Goal: Navigation & Orientation: Find specific page/section

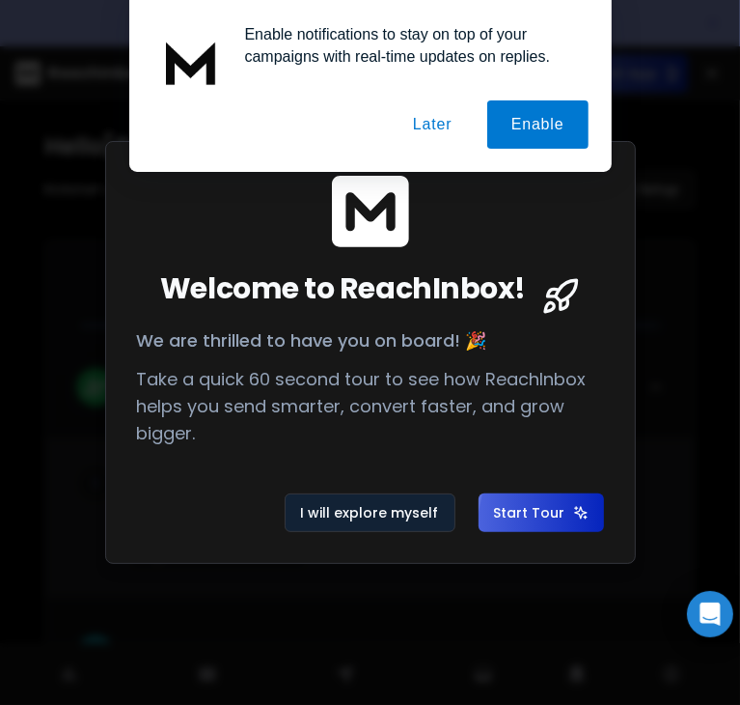
click at [411, 507] on button "I will explore myself" at bounding box center [370, 512] width 171 height 39
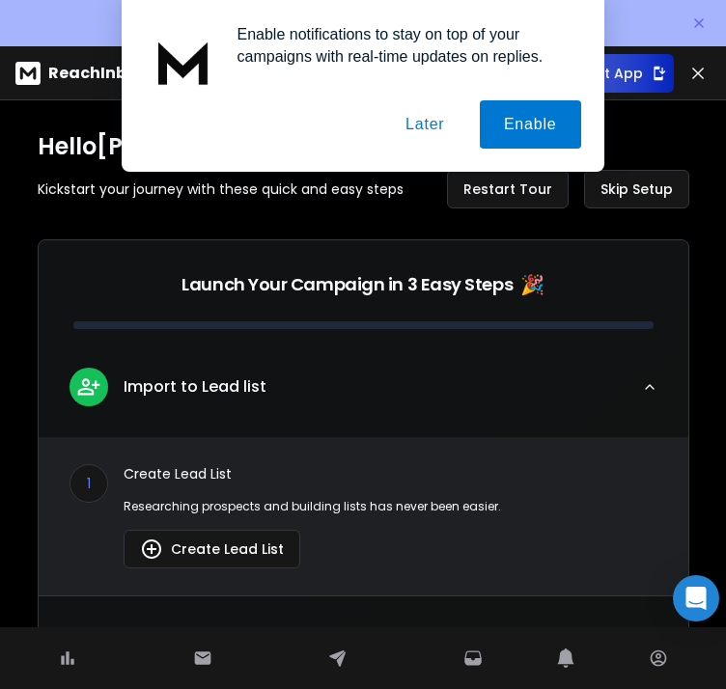
click at [441, 121] on button "Later" at bounding box center [424, 124] width 87 height 48
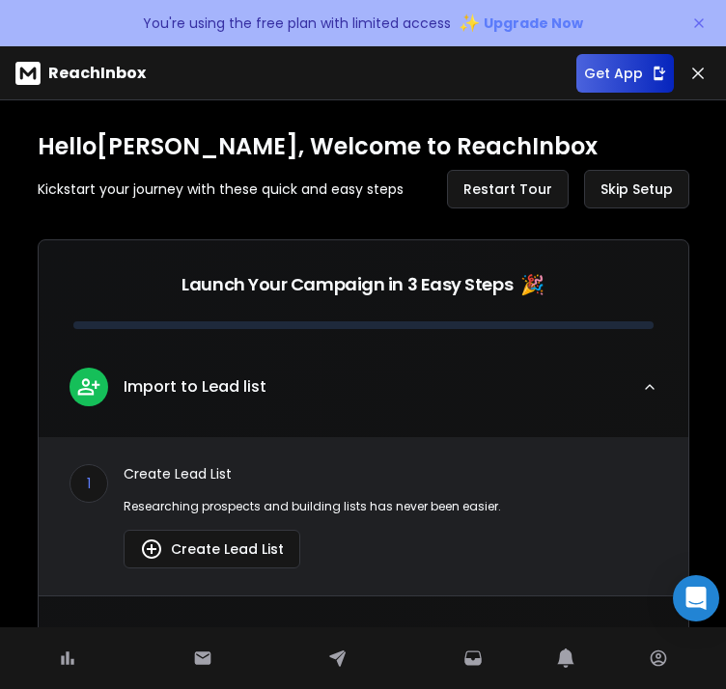
click at [691, 73] on icon at bounding box center [697, 73] width 17 height 17
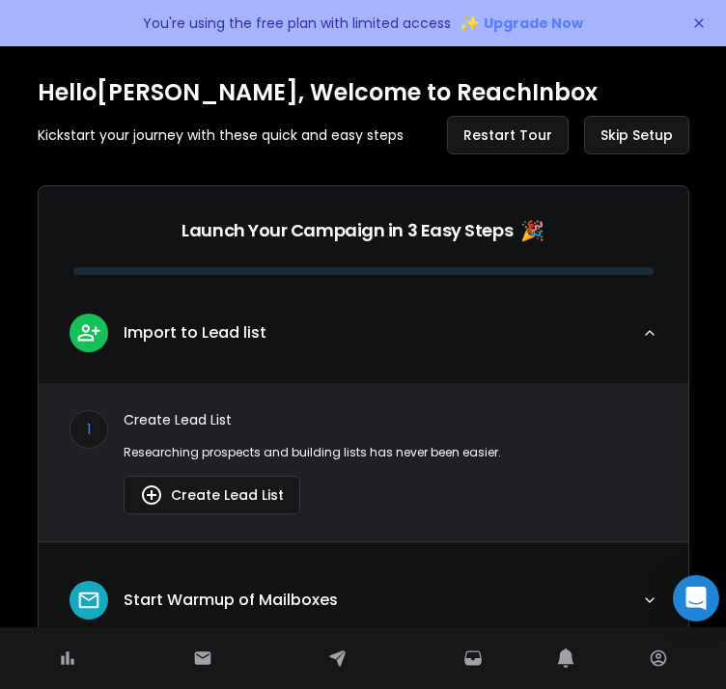
click at [703, 19] on icon "Close notification" at bounding box center [698, 22] width 15 height 15
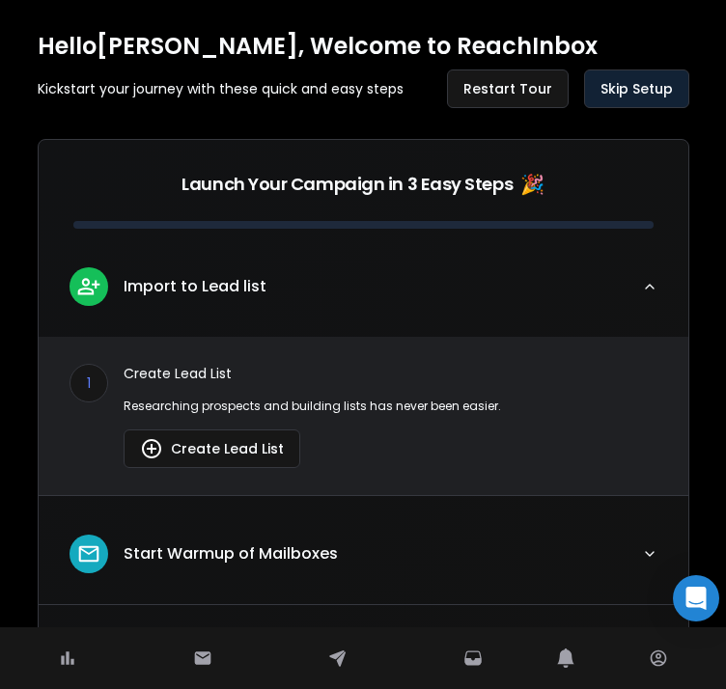
click at [627, 93] on span "Skip Setup" at bounding box center [636, 88] width 72 height 19
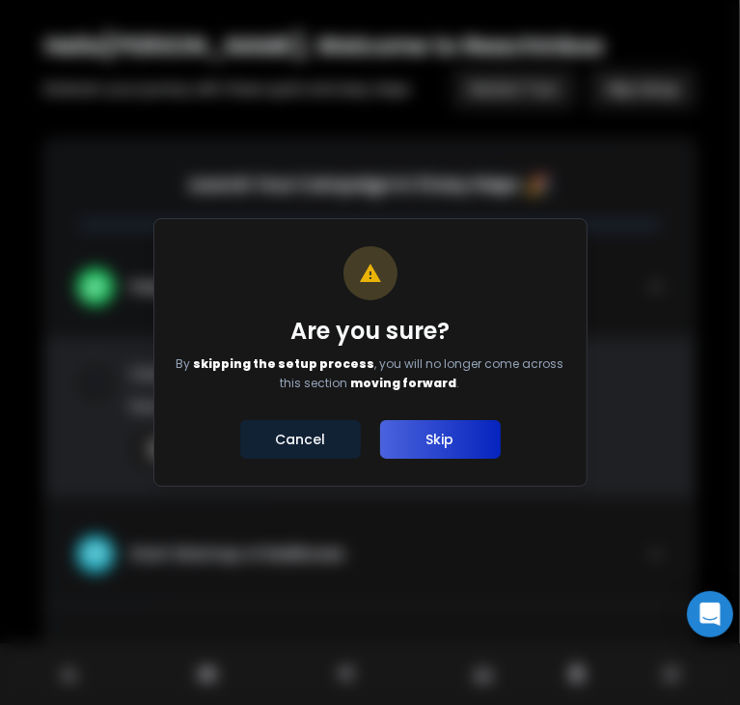
click at [410, 444] on button "Skip" at bounding box center [440, 439] width 121 height 39
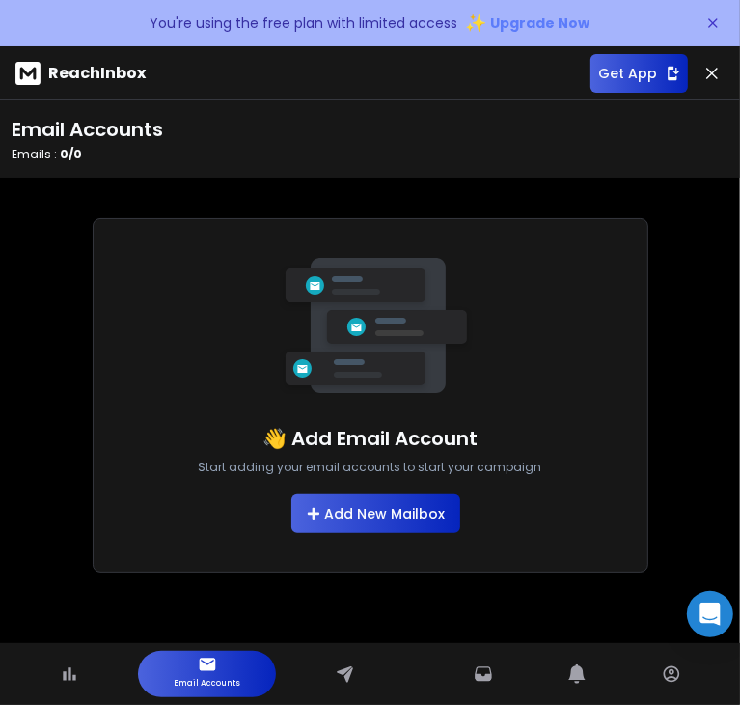
click at [714, 20] on icon "Close notification" at bounding box center [713, 23] width 8 height 8
